Goal: Task Accomplishment & Management: Use online tool/utility

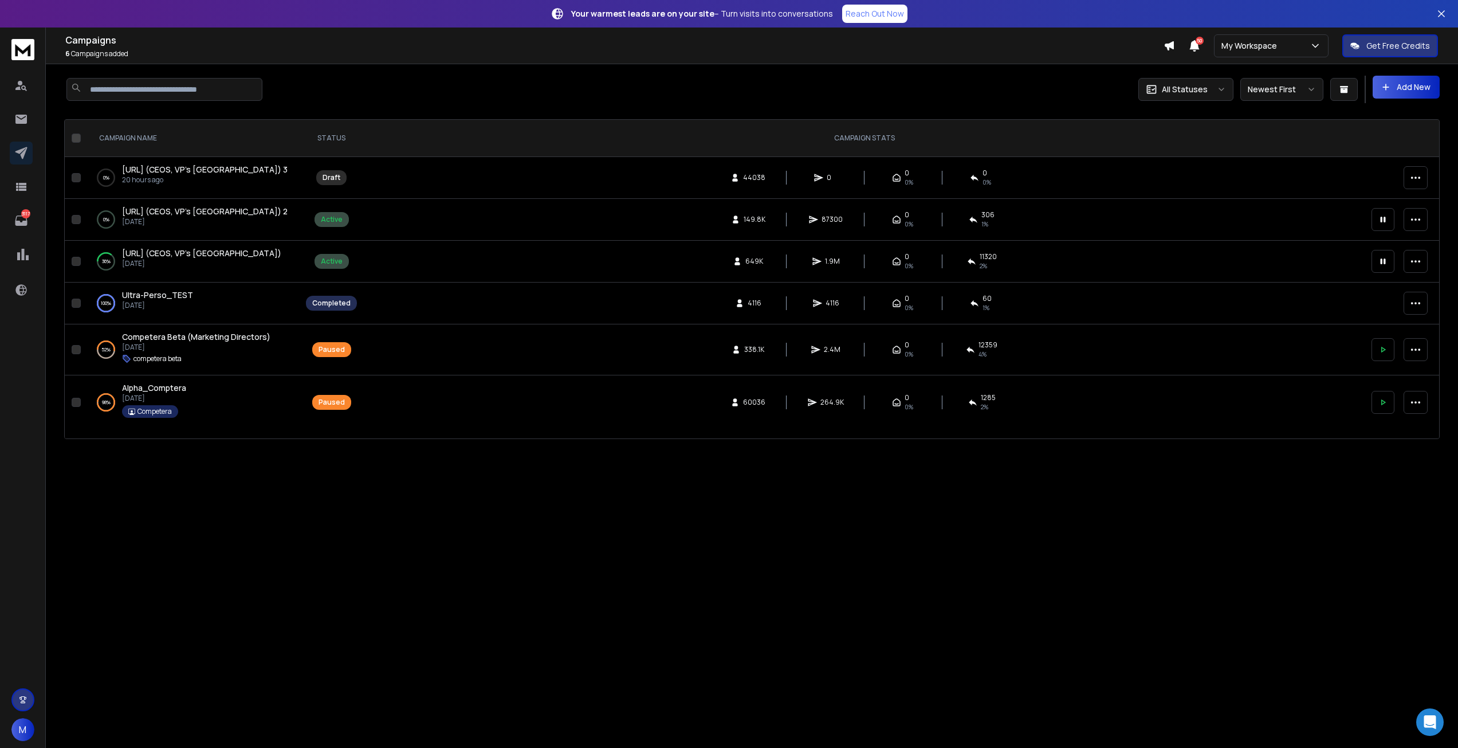
click at [607, 80] on div at bounding box center [408, 89] width 688 height 27
click at [607, 79] on div at bounding box center [408, 89] width 688 height 27
click at [217, 165] on span "[URL] (CEOS, VP's [GEOGRAPHIC_DATA]) 3" at bounding box center [205, 169] width 166 height 11
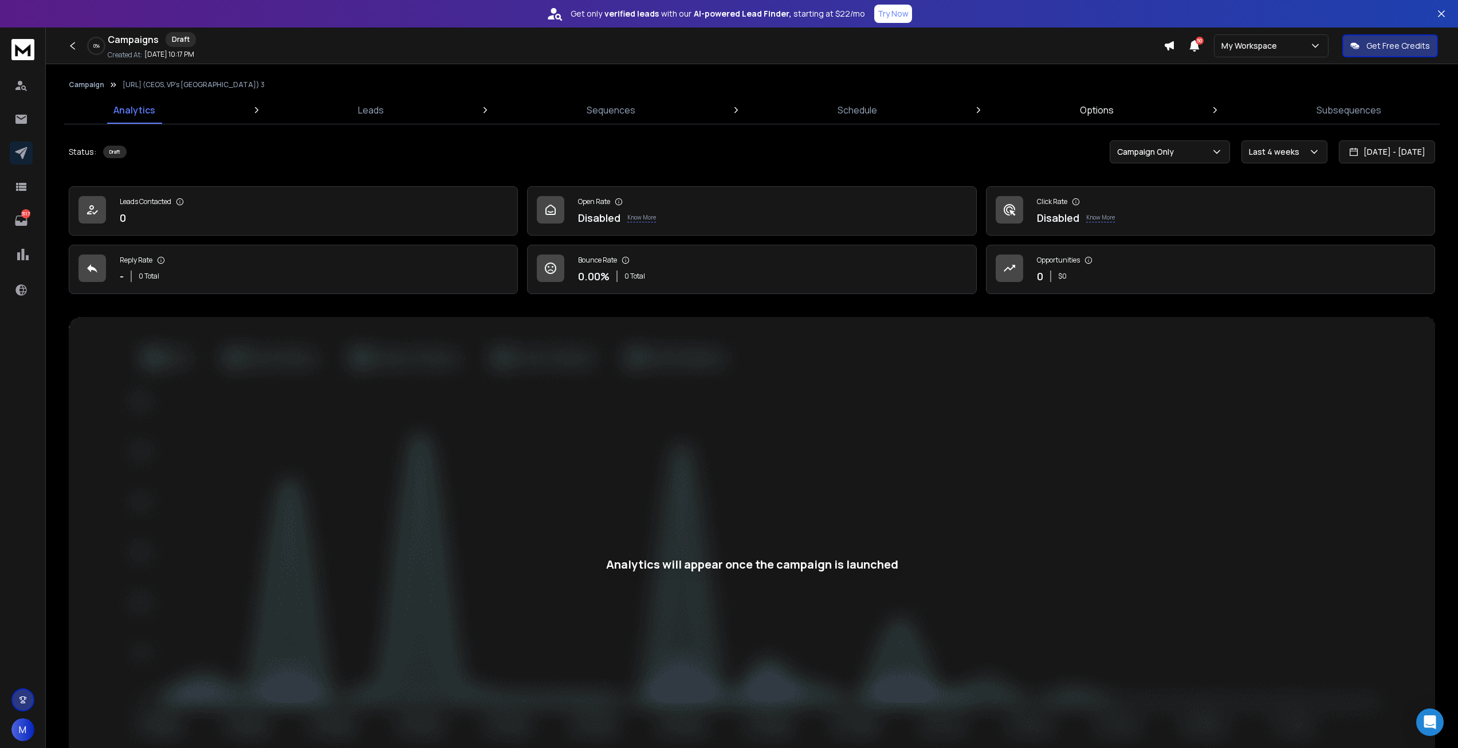
click at [1088, 114] on p "Options" at bounding box center [1097, 110] width 34 height 14
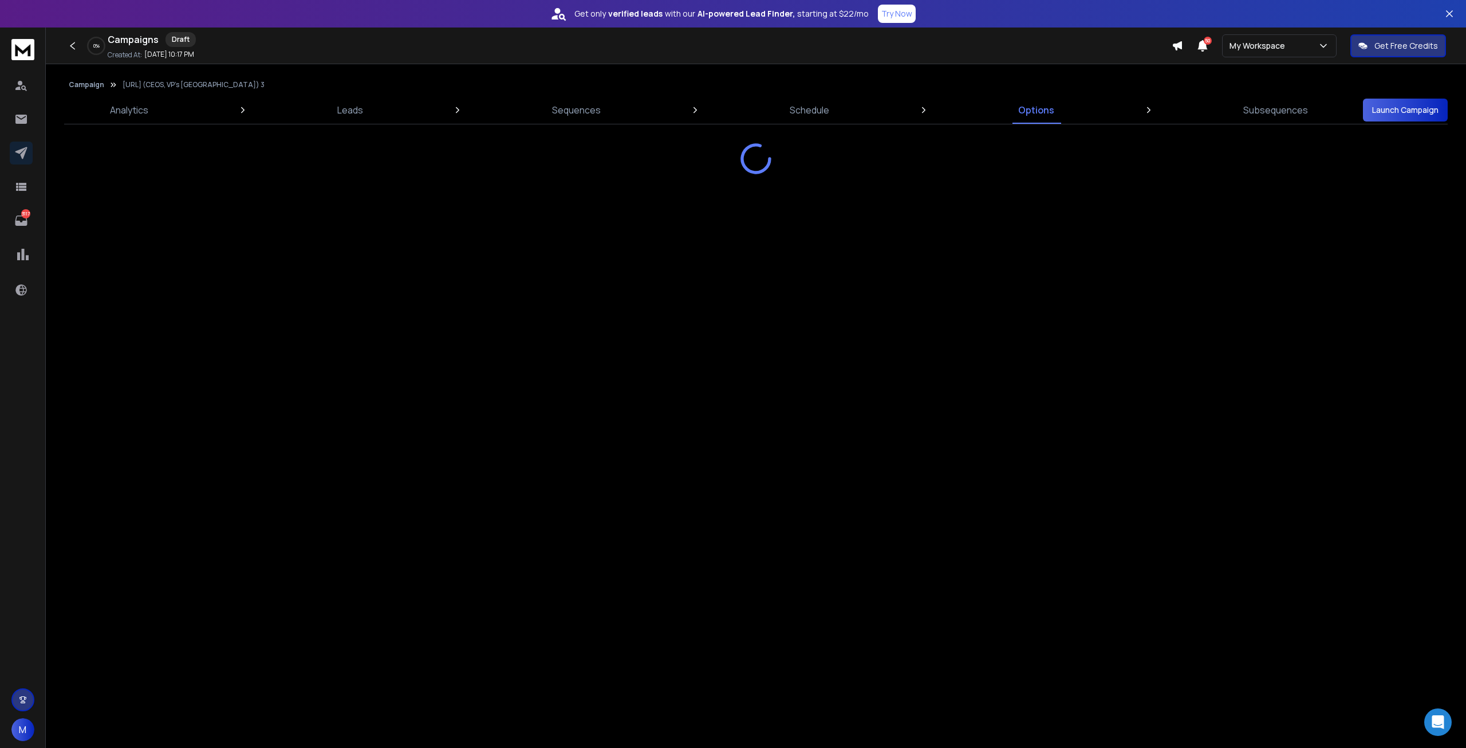
select select "**********"
select select "*"
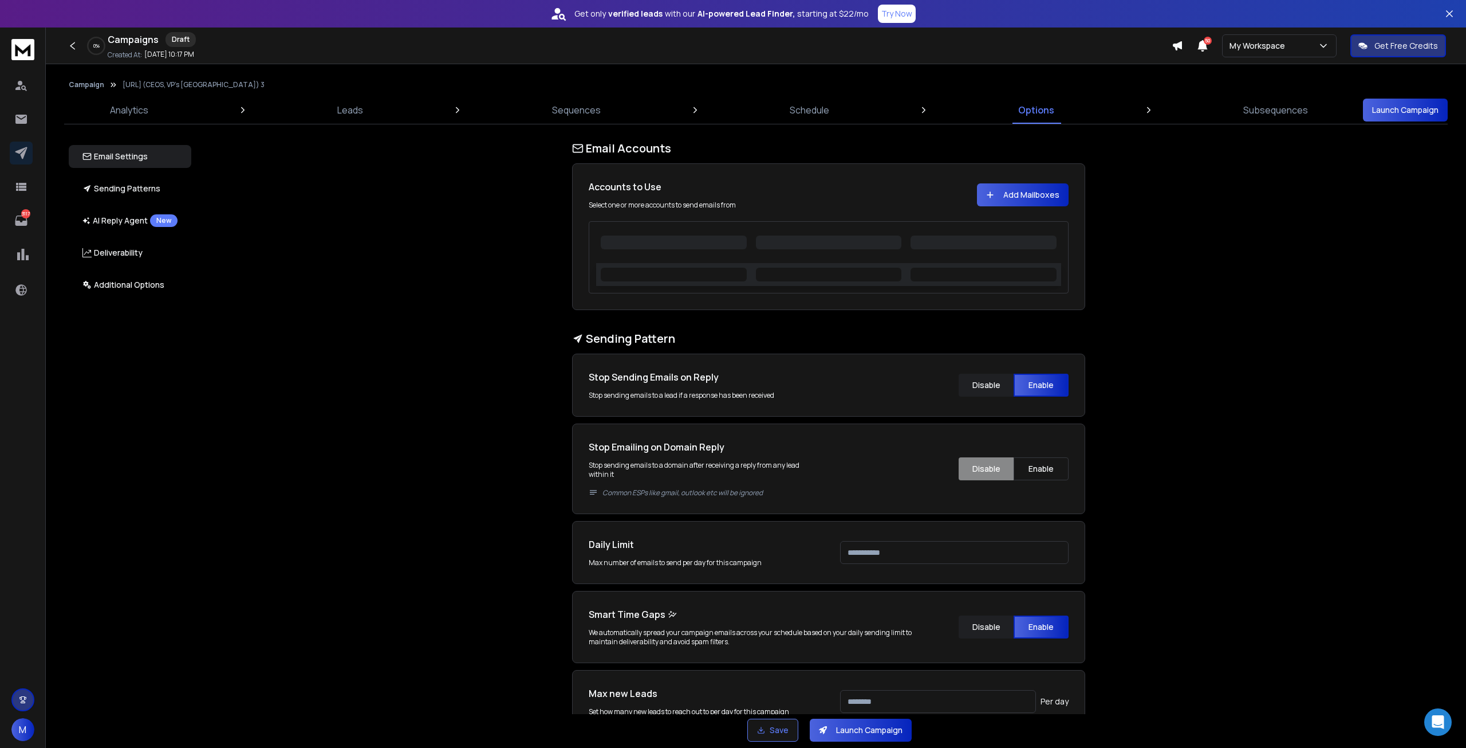
click at [1390, 111] on button "Launch Campaign" at bounding box center [1405, 110] width 85 height 23
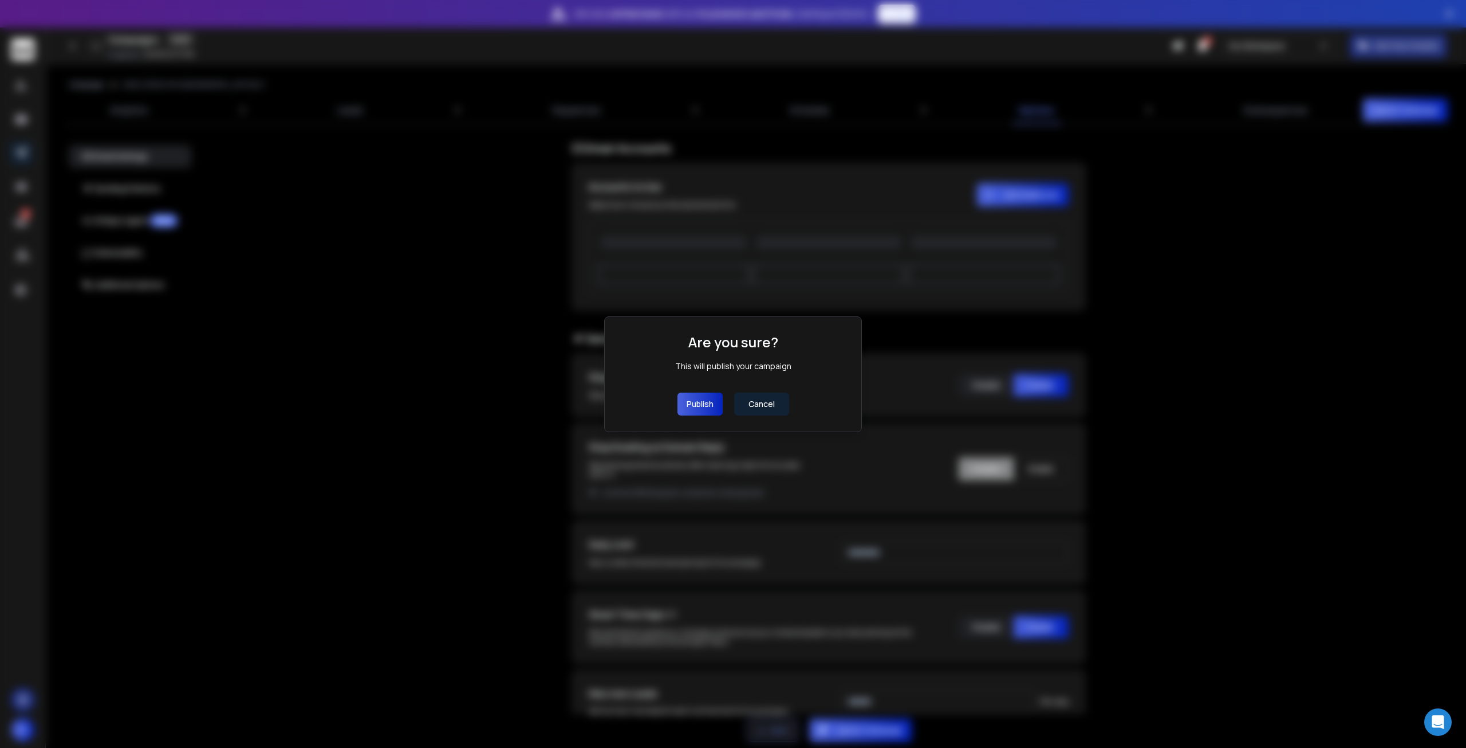
click at [693, 403] on button "Publish" at bounding box center [700, 403] width 45 height 23
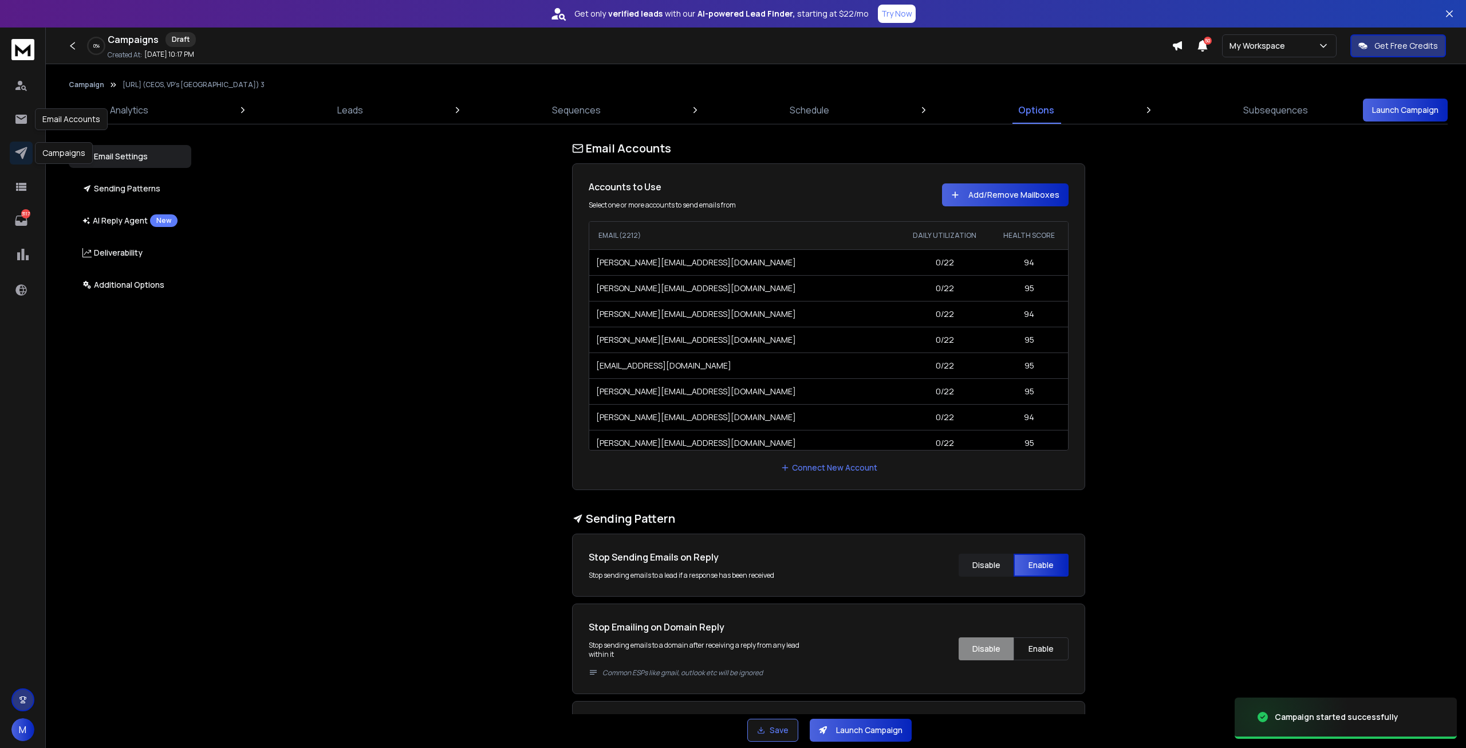
click at [24, 153] on icon at bounding box center [21, 153] width 12 height 12
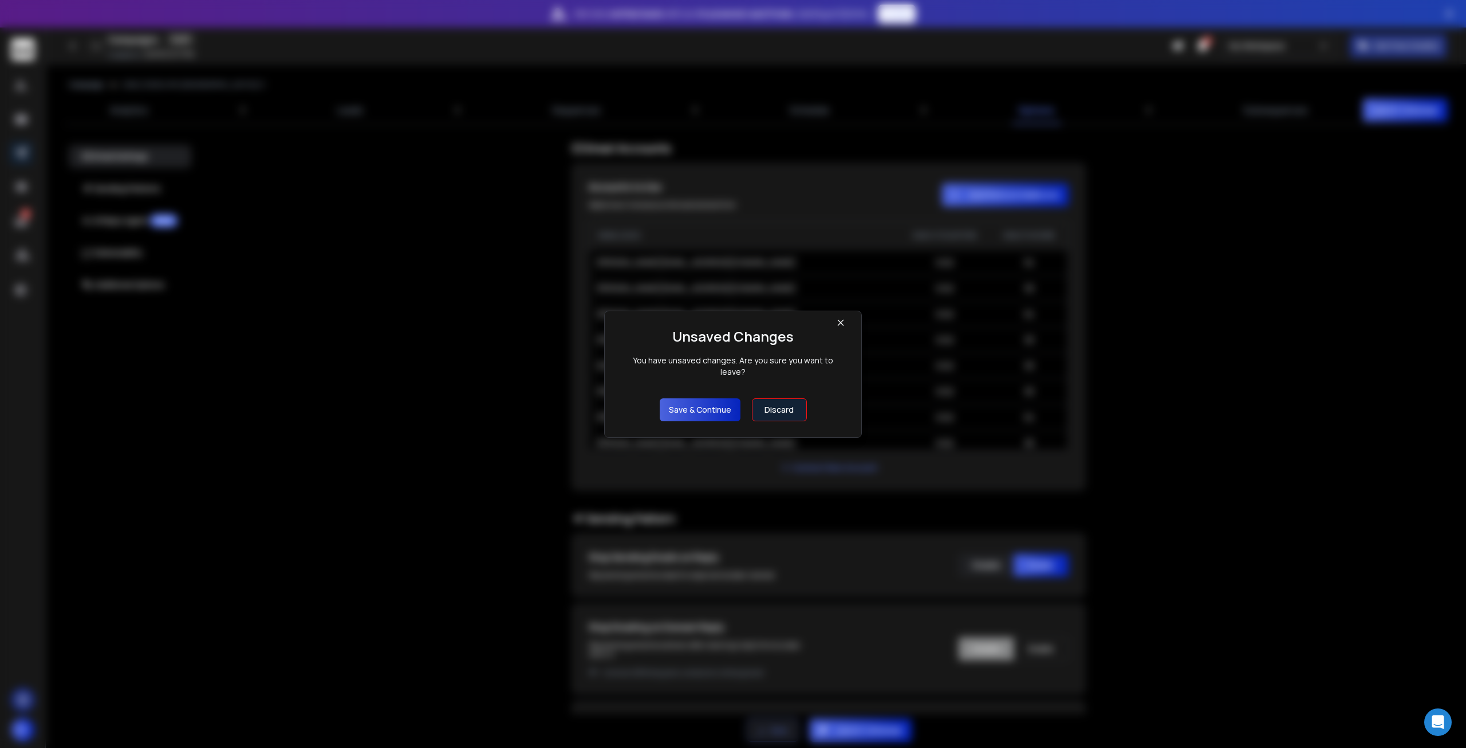
click at [698, 406] on button "Save & Continue" at bounding box center [700, 409] width 81 height 23
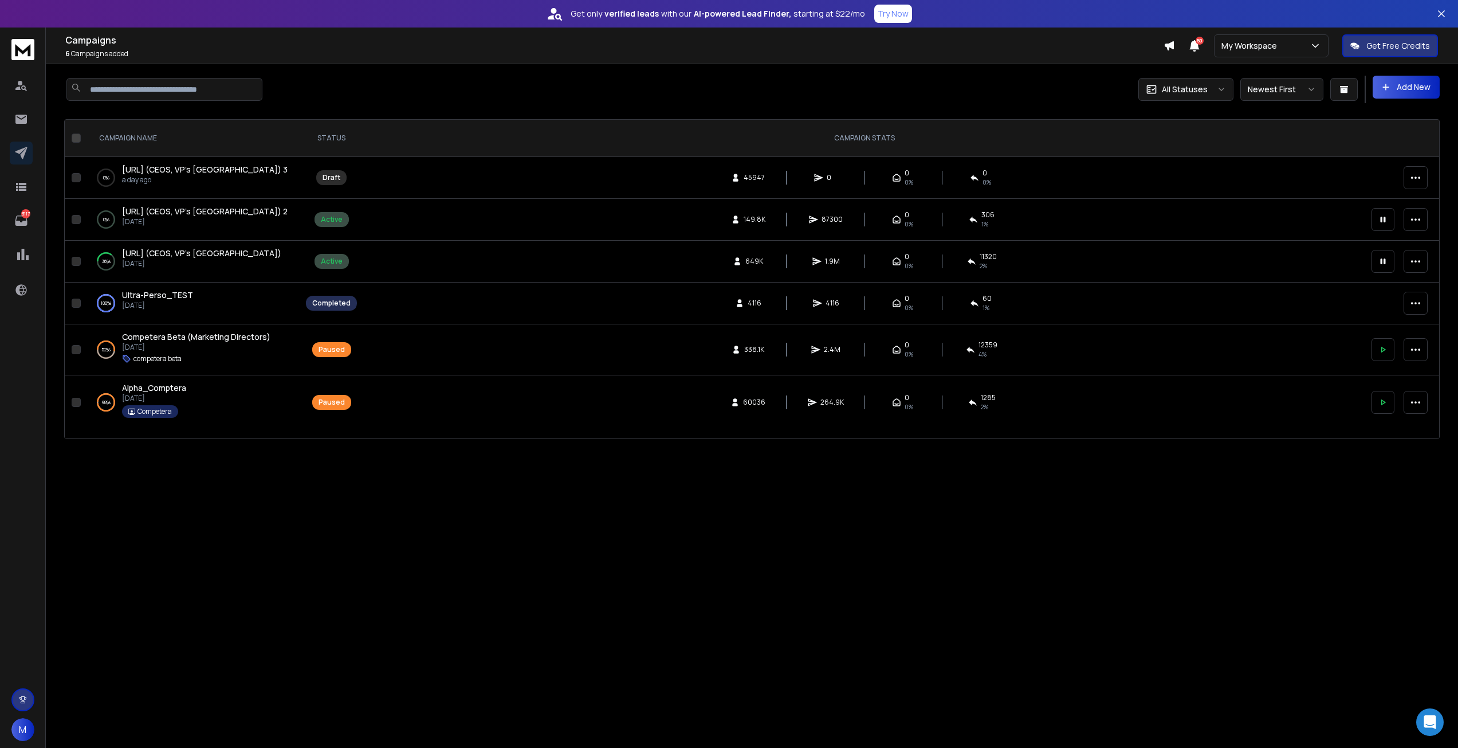
click at [1414, 180] on icon "button" at bounding box center [1415, 177] width 11 height 11
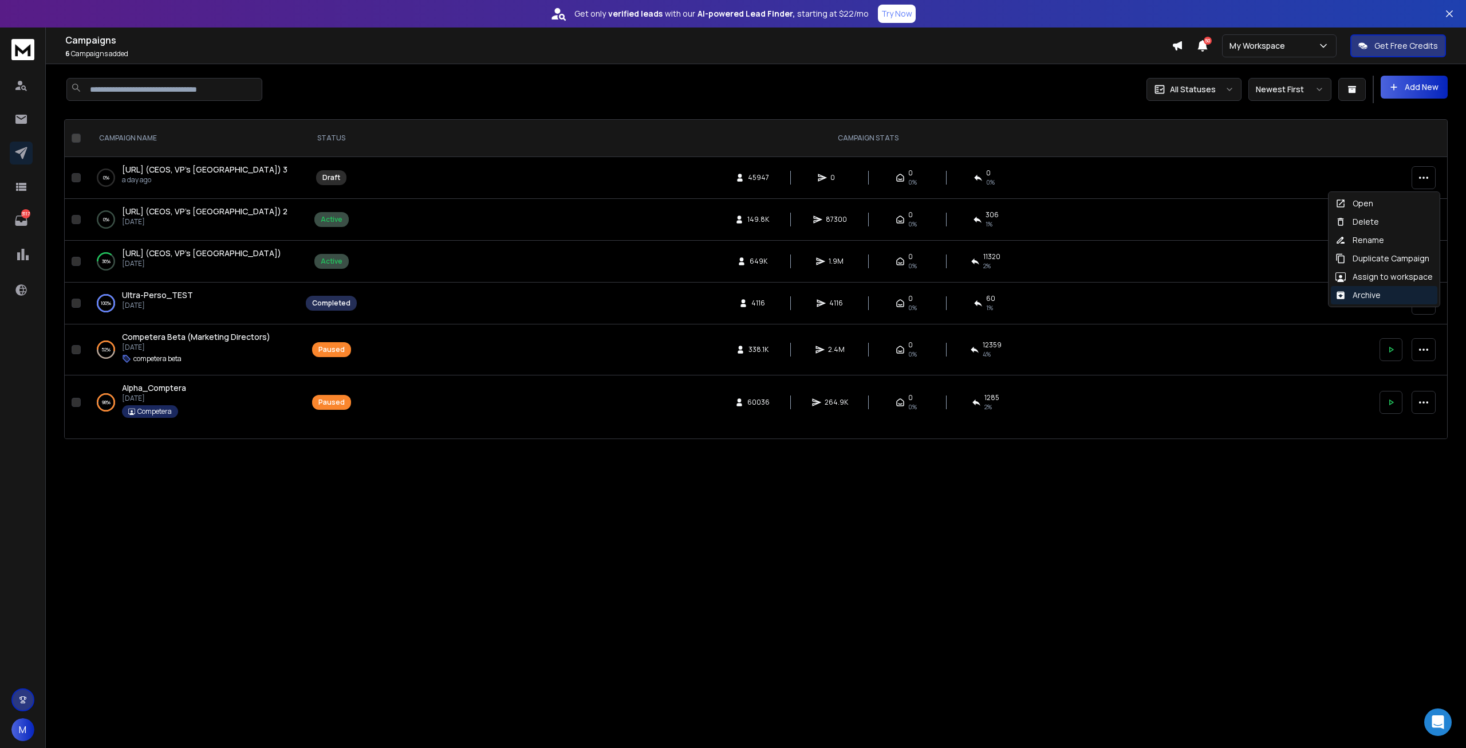
drag, startPoint x: 1082, startPoint y: 560, endPoint x: 1071, endPoint y: 559, distance: 11.5
click at [1081, 560] on div "Campaigns 6 Campaigns Added All Statuses Newest First Add New CAMPAIGN NAME STA…" at bounding box center [756, 450] width 1384 height 748
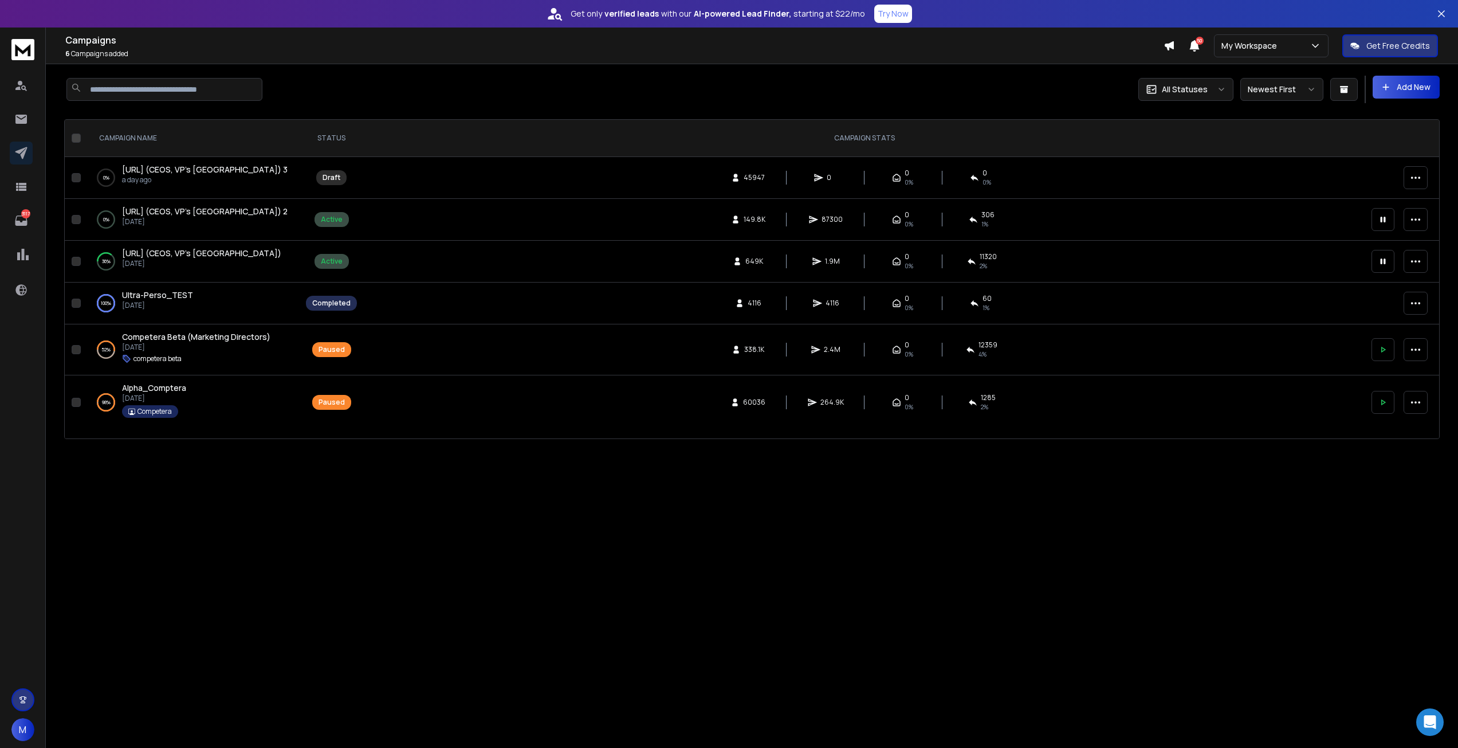
click at [929, 553] on div "Campaigns 6 Campaigns Added All Statuses Newest First Add New CAMPAIGN NAME STA…" at bounding box center [751, 450] width 1375 height 748
click at [929, 552] on div "Campaigns 6 Campaigns Added All Statuses Newest First Add New CAMPAIGN NAME STA…" at bounding box center [751, 450] width 1375 height 748
click at [246, 212] on div "0 % [URL] (CEOS, VP's [GEOGRAPHIC_DATA]) 2 [DATE]" at bounding box center [192, 219] width 191 height 27
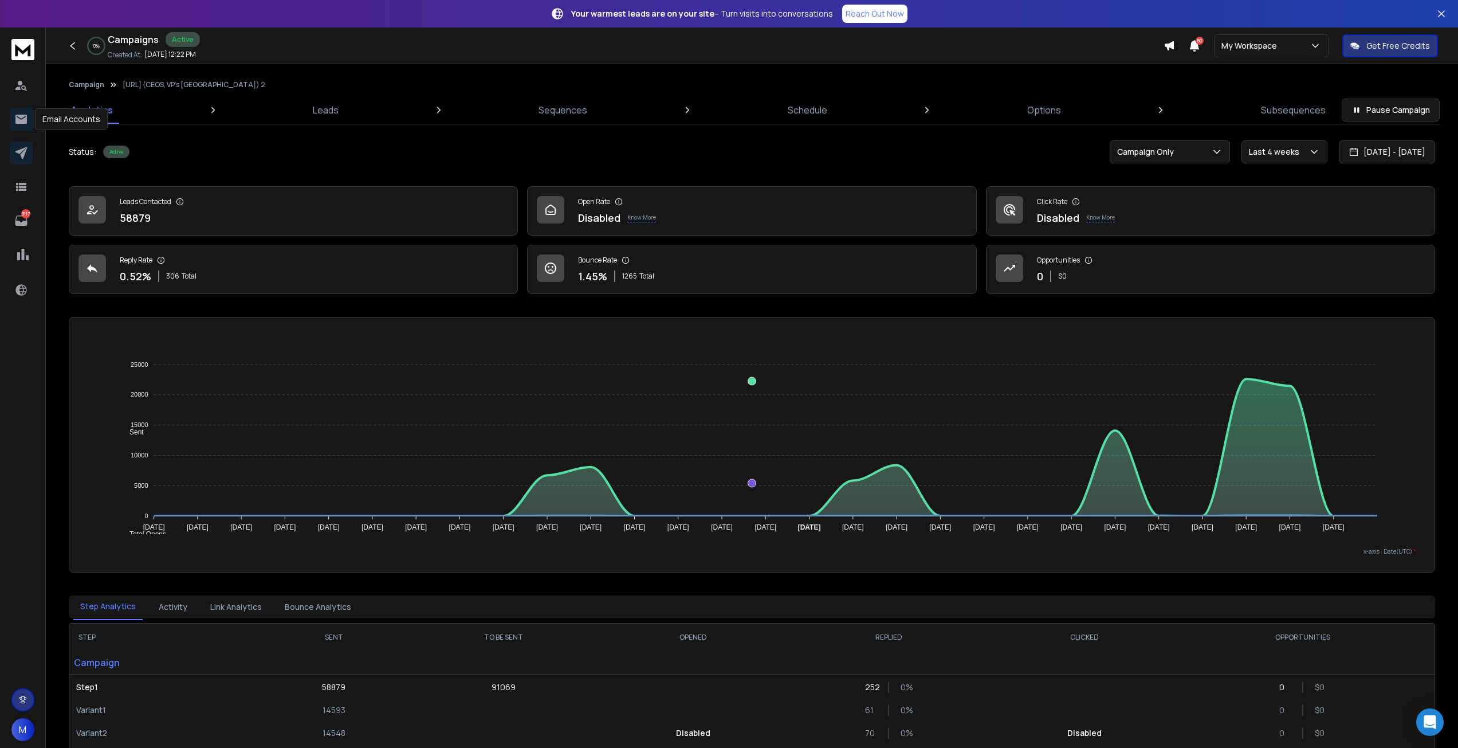
click at [25, 125] on icon at bounding box center [21, 119] width 14 height 14
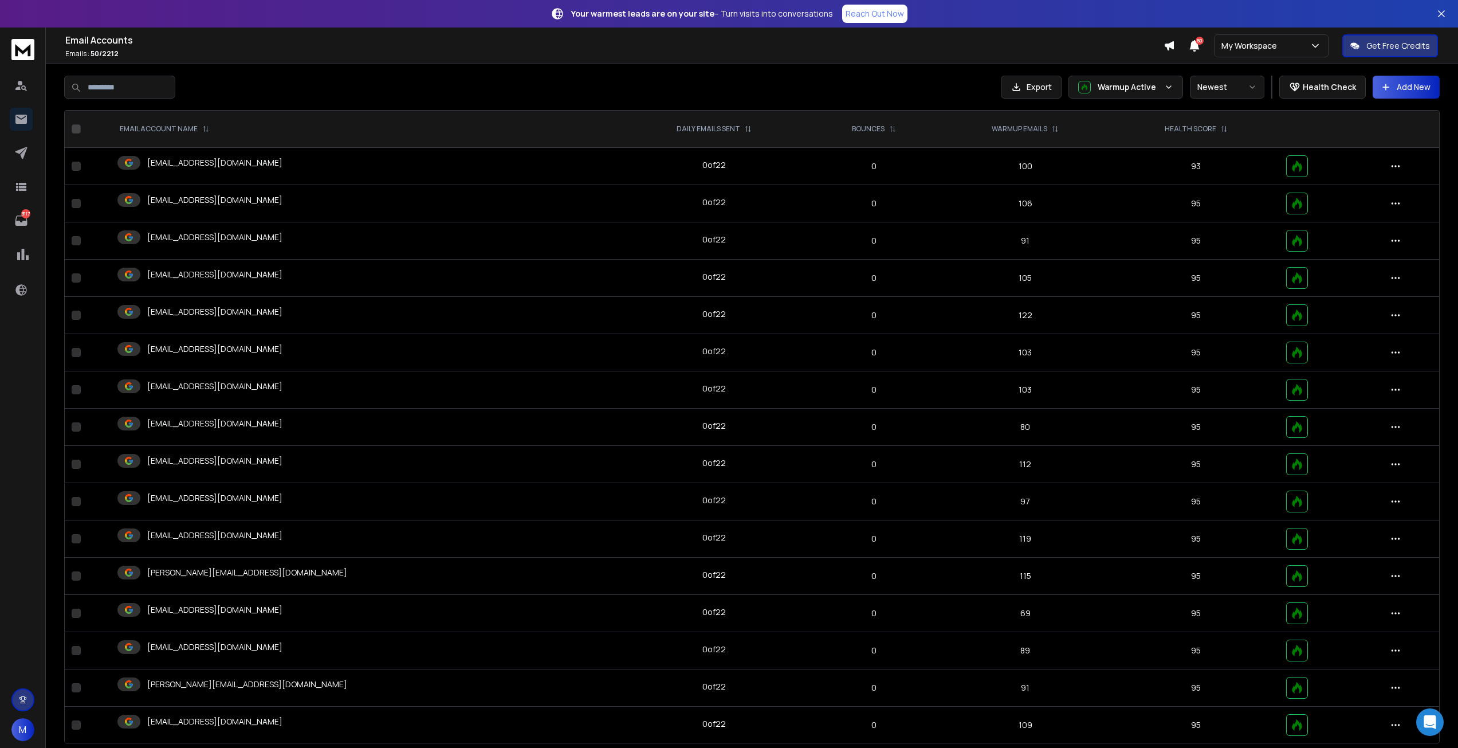
click at [819, 94] on div at bounding box center [529, 87] width 930 height 23
click at [335, 90] on div at bounding box center [529, 87] width 930 height 23
click at [303, 90] on div at bounding box center [529, 87] width 930 height 23
